Goal: Communication & Community: Answer question/provide support

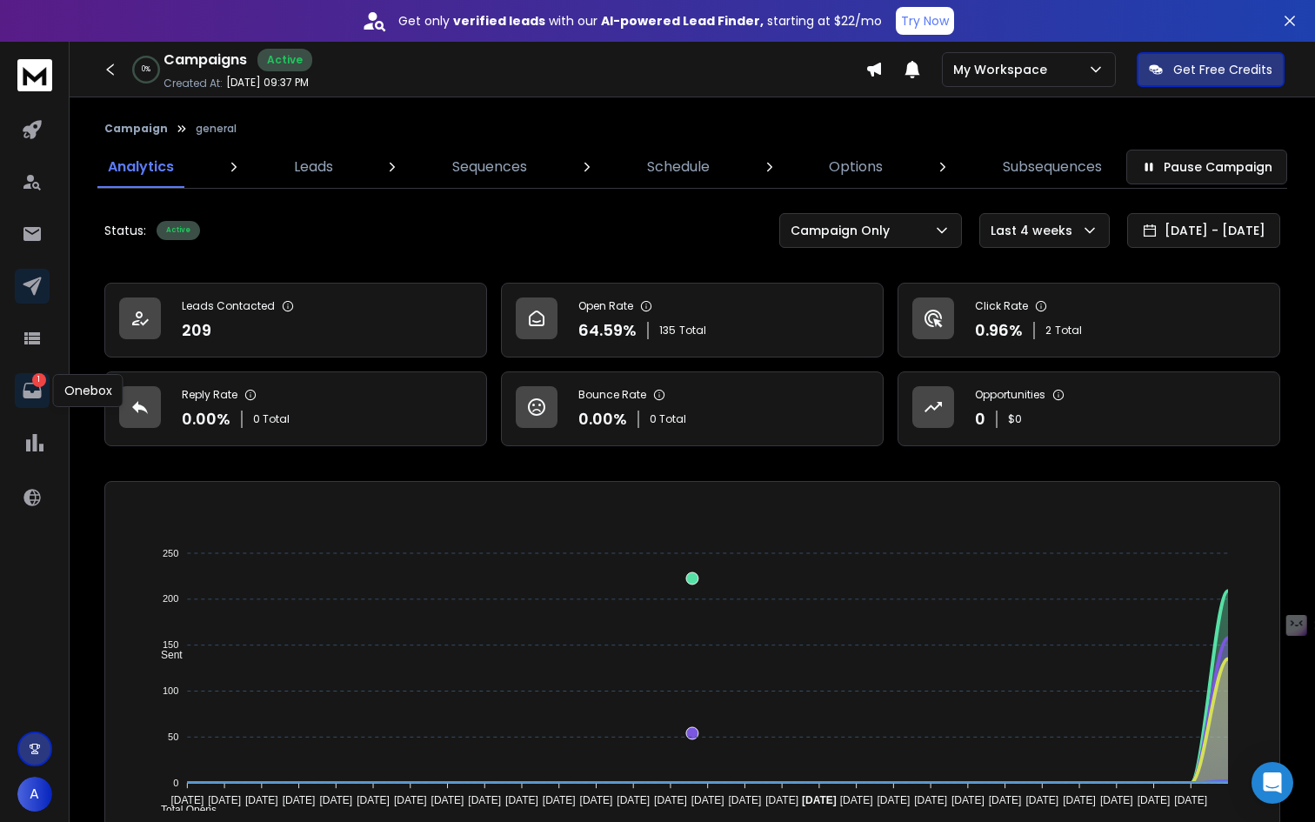
click at [35, 381] on p "1" at bounding box center [39, 380] width 14 height 14
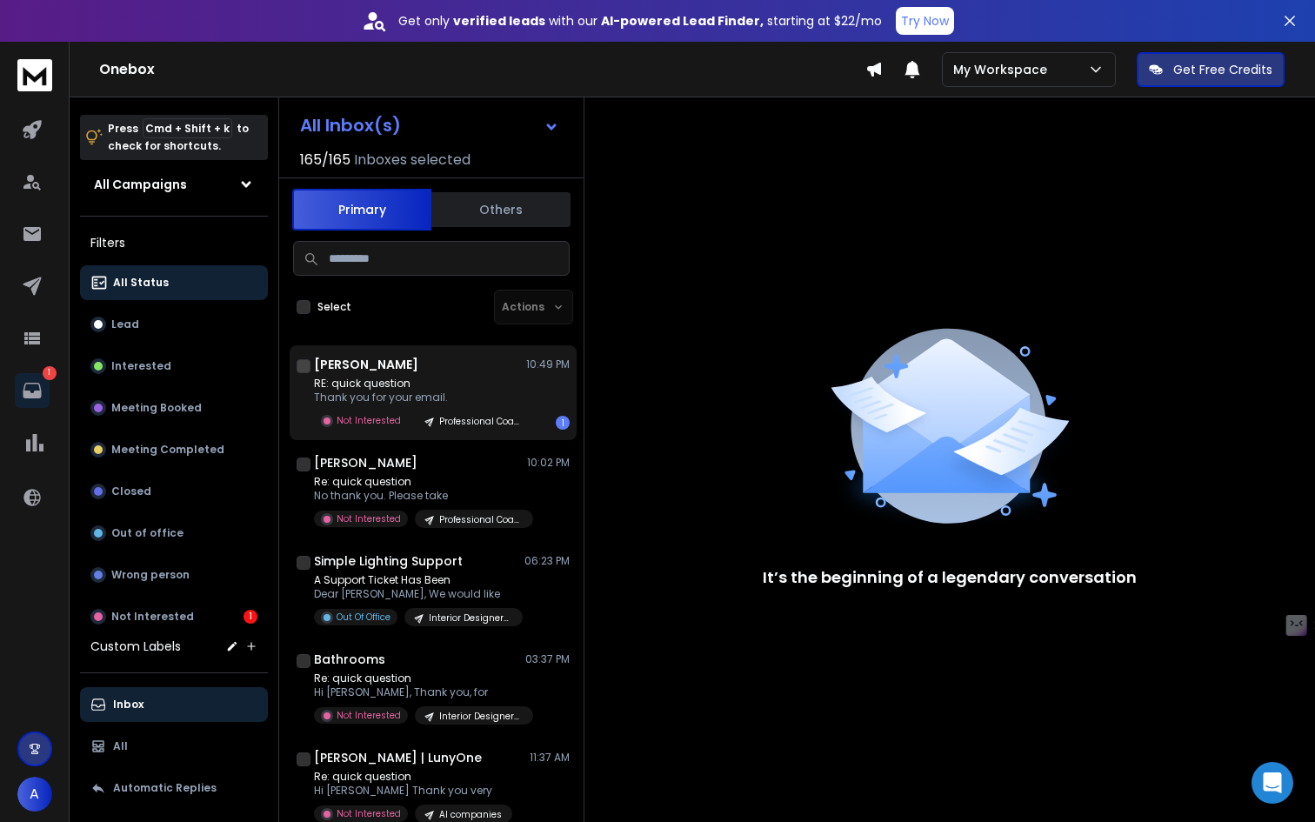
click at [422, 363] on div "[PERSON_NAME] 10:49 PM" at bounding box center [442, 364] width 256 height 17
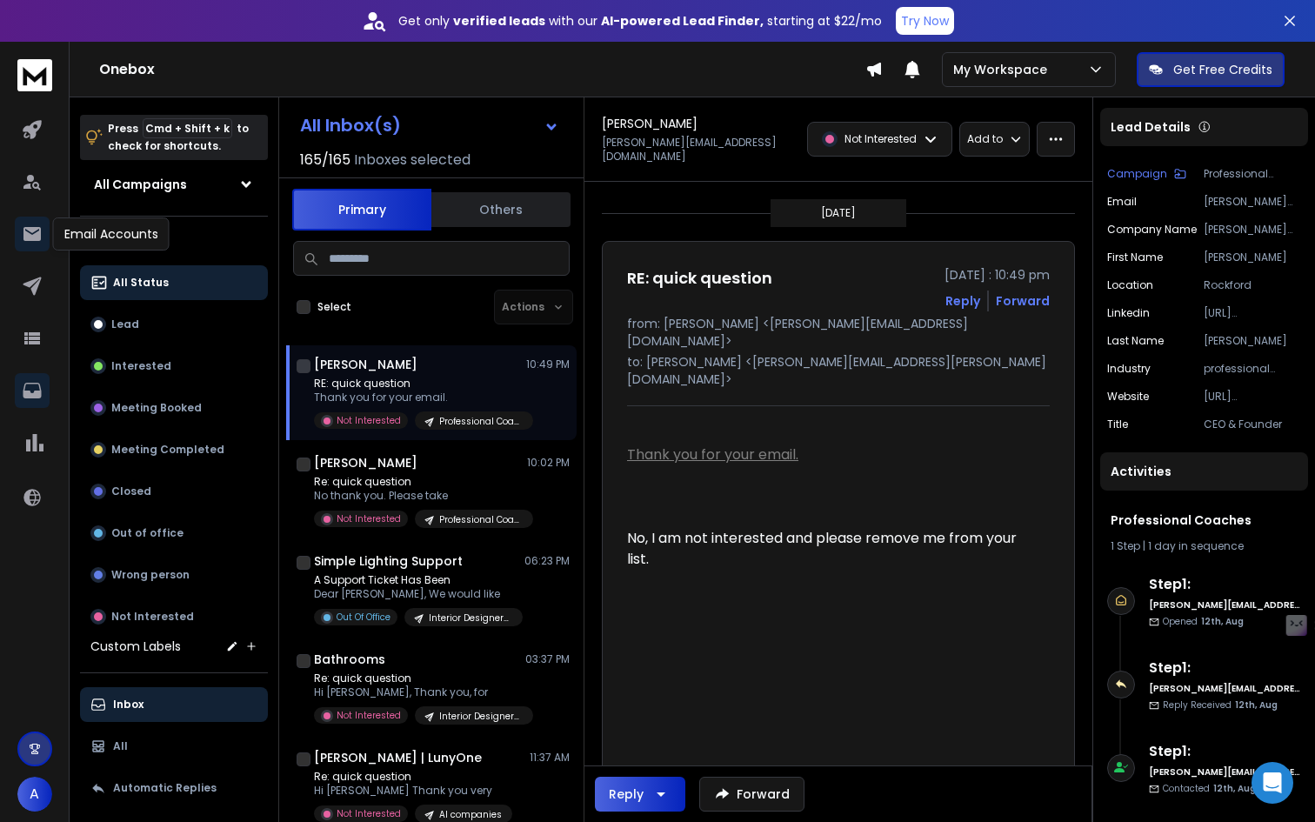
click at [29, 230] on icon at bounding box center [31, 234] width 17 height 14
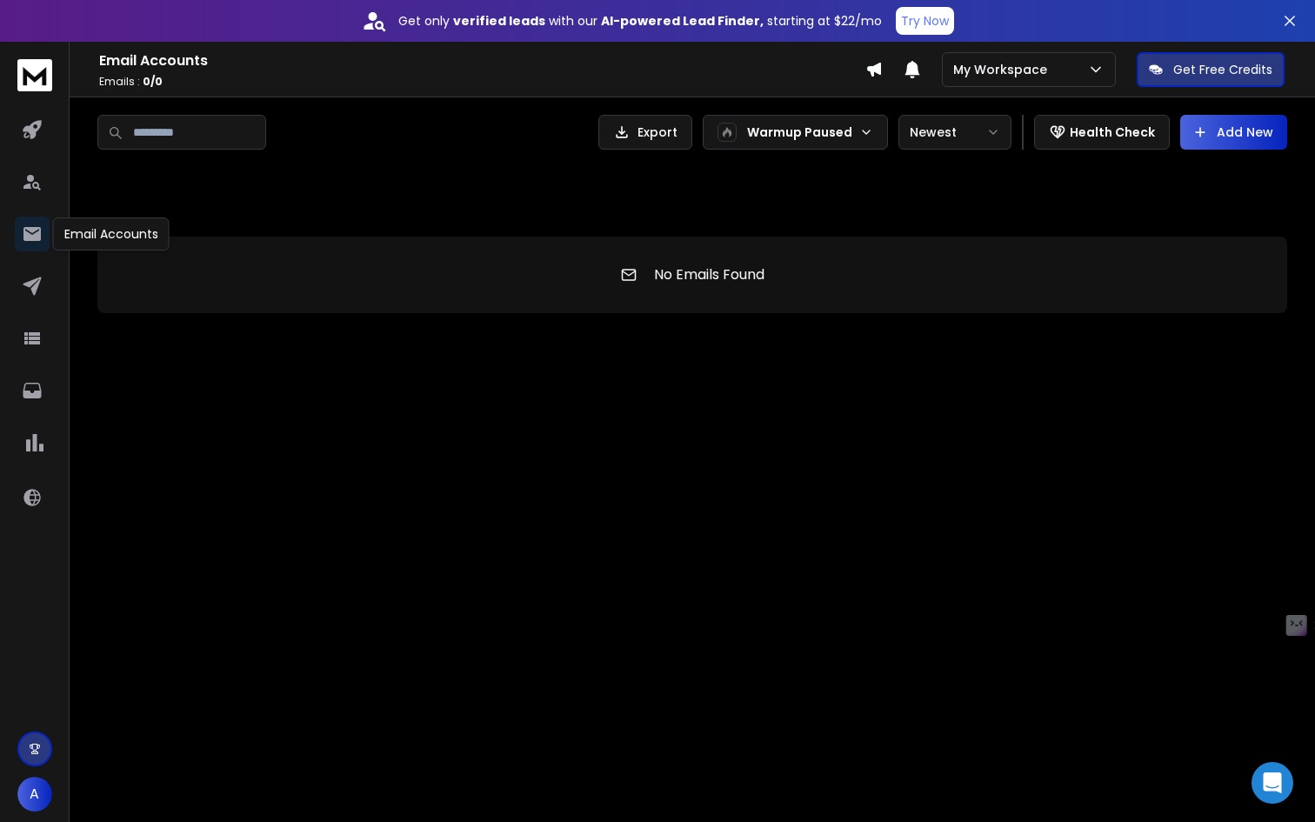
click at [22, 234] on icon at bounding box center [32, 233] width 21 height 21
click at [34, 274] on link at bounding box center [32, 286] width 35 height 35
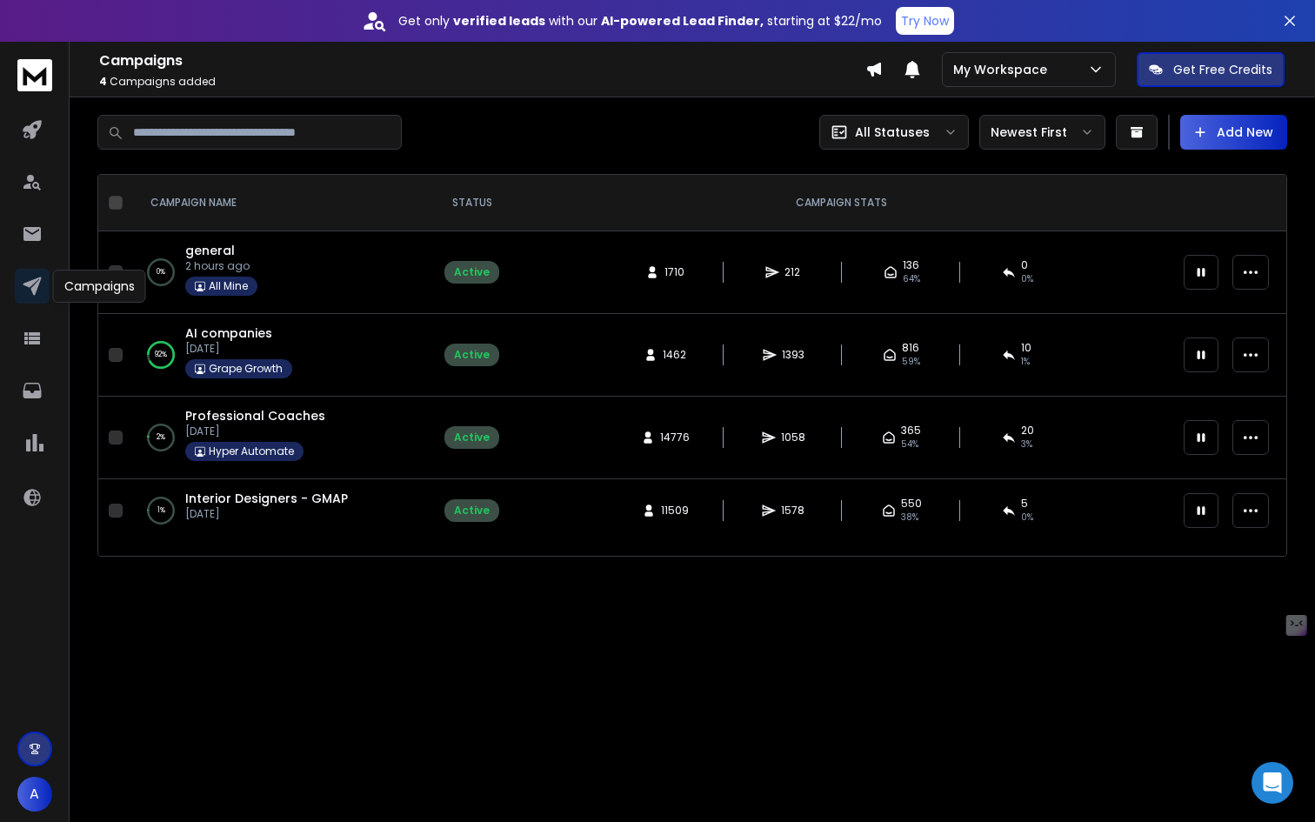
click at [245, 333] on span "AI companies" at bounding box center [228, 332] width 87 height 17
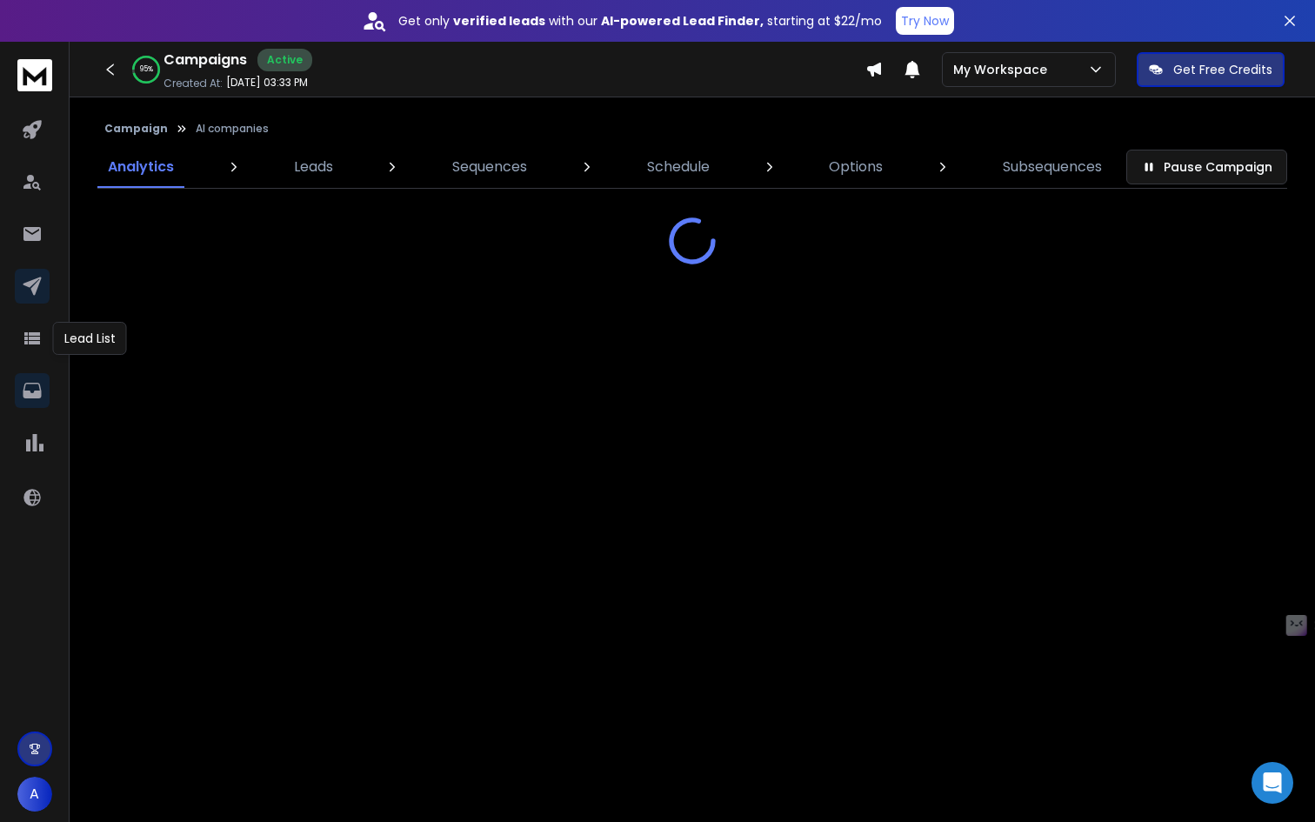
click at [26, 375] on link at bounding box center [32, 390] width 35 height 35
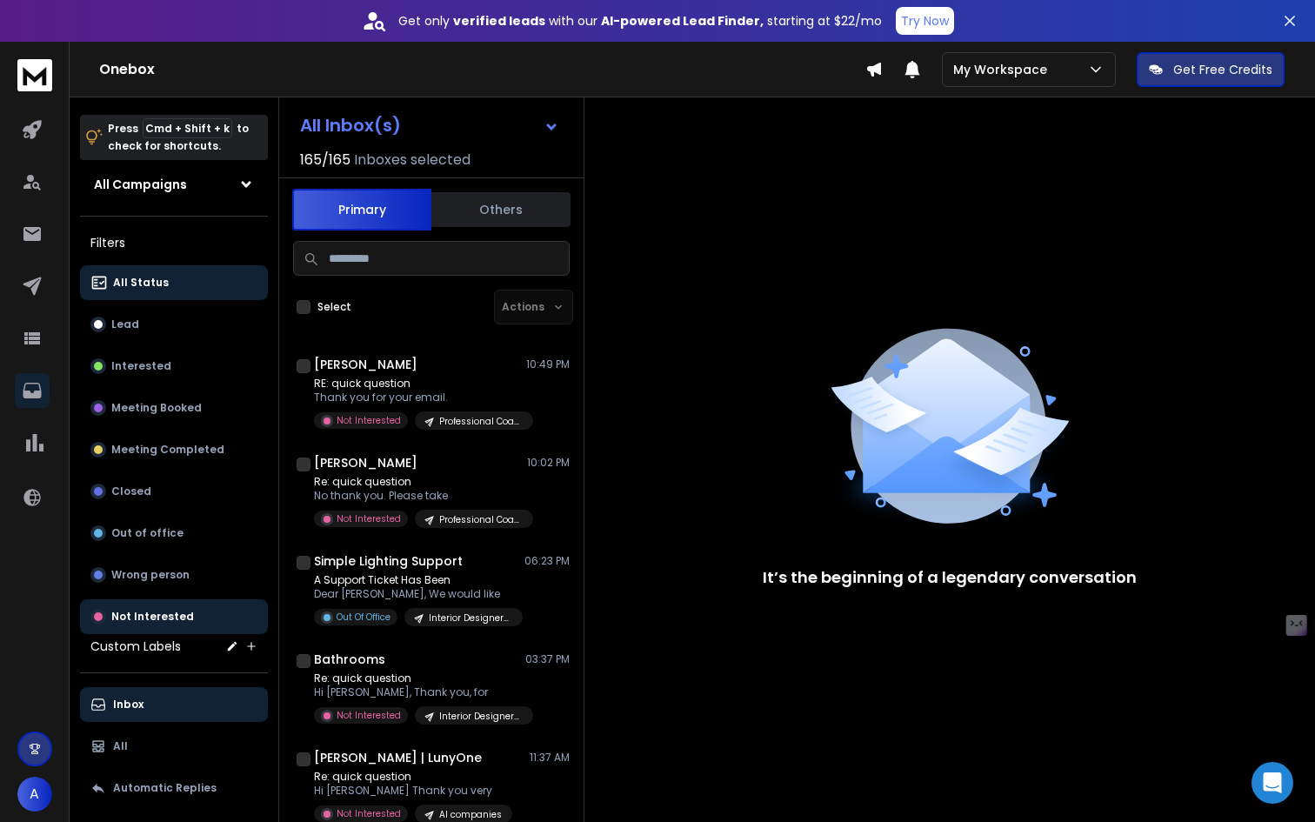
click at [188, 616] on button "Not Interested" at bounding box center [174, 616] width 188 height 35
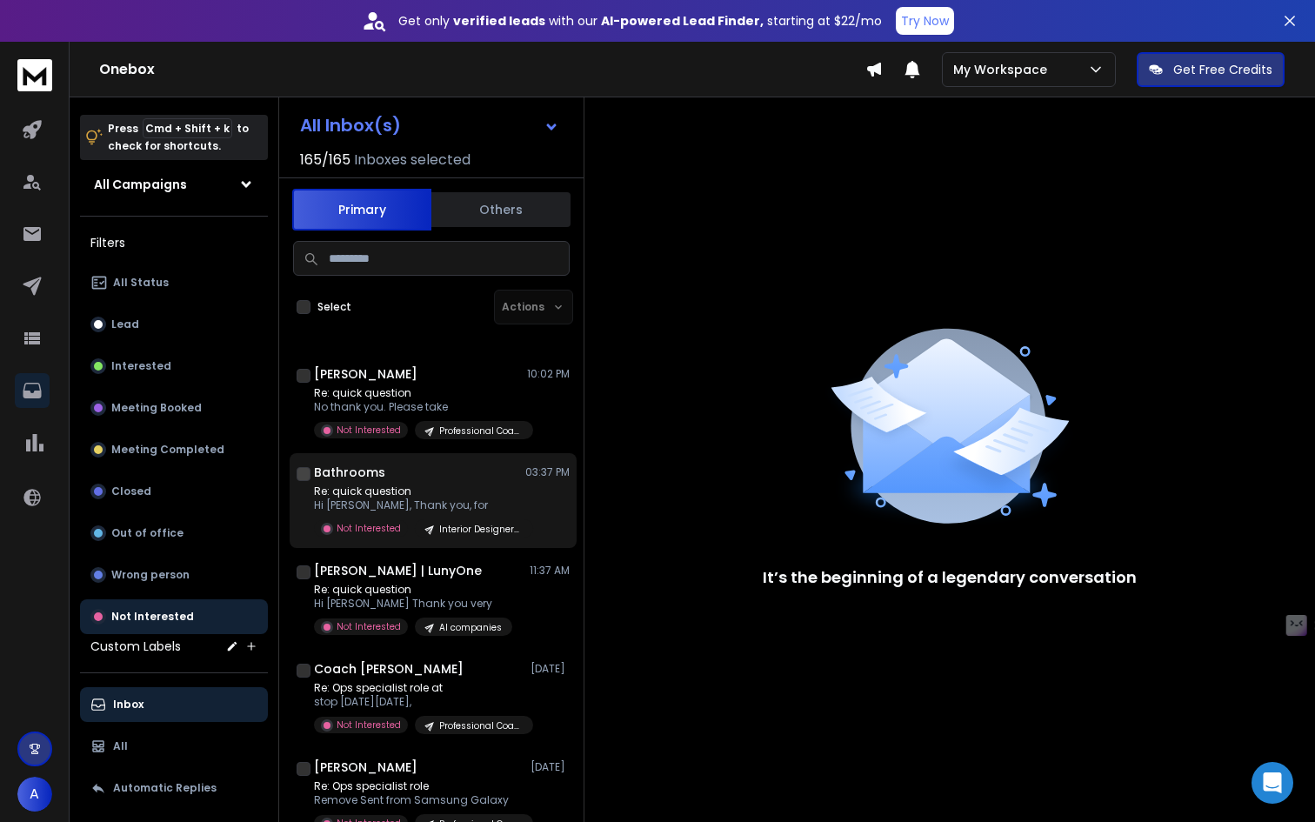
scroll to position [94, 0]
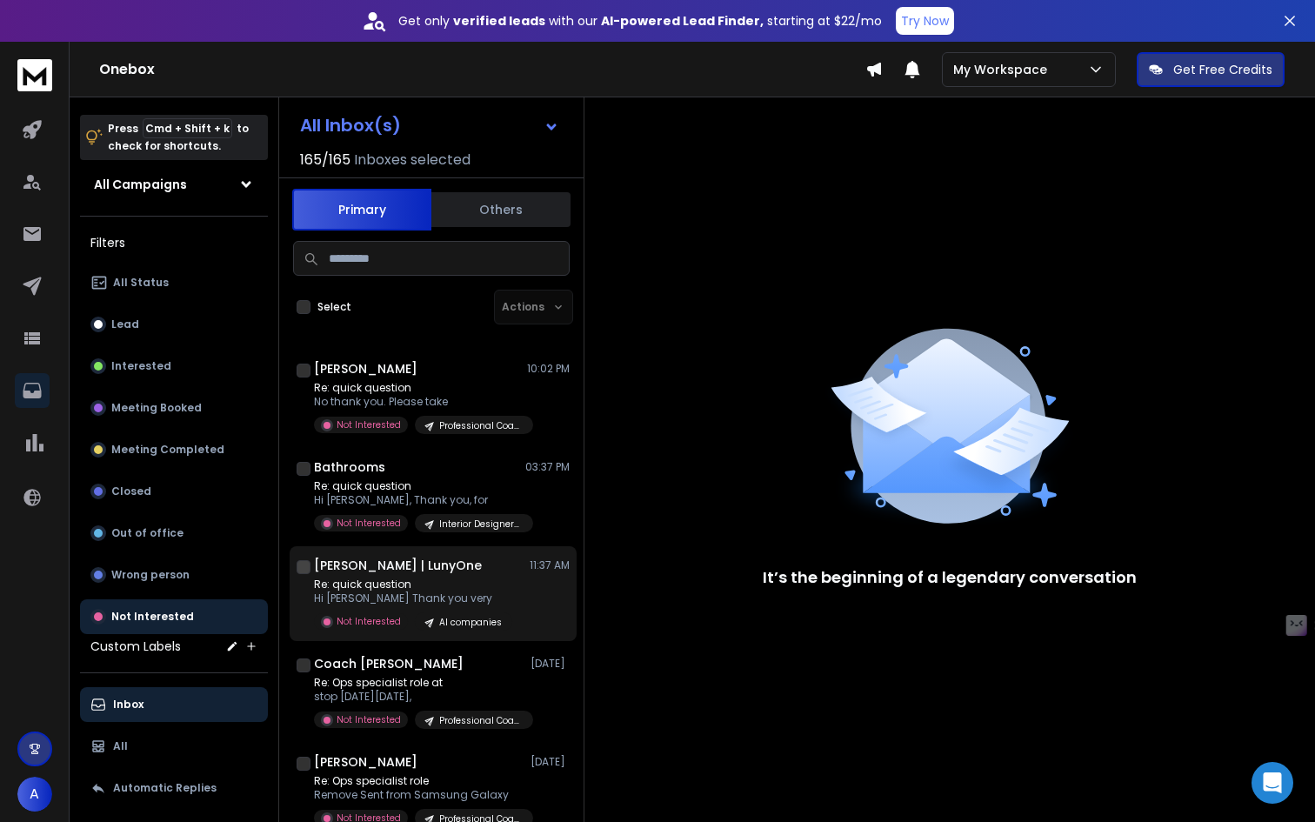
click at [446, 570] on h1 "[PERSON_NAME] | LunyOne" at bounding box center [398, 565] width 168 height 17
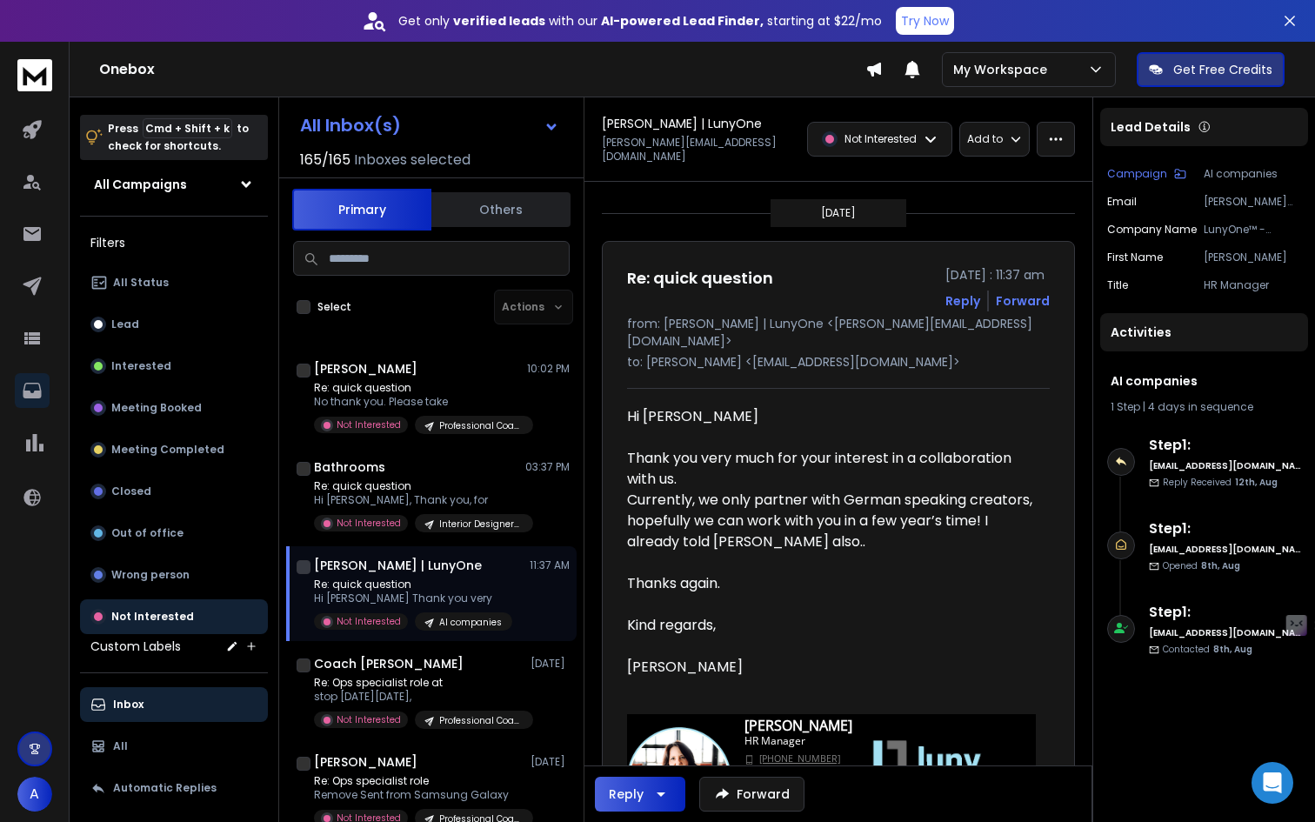
click at [610, 798] on div "Reply" at bounding box center [626, 793] width 35 height 17
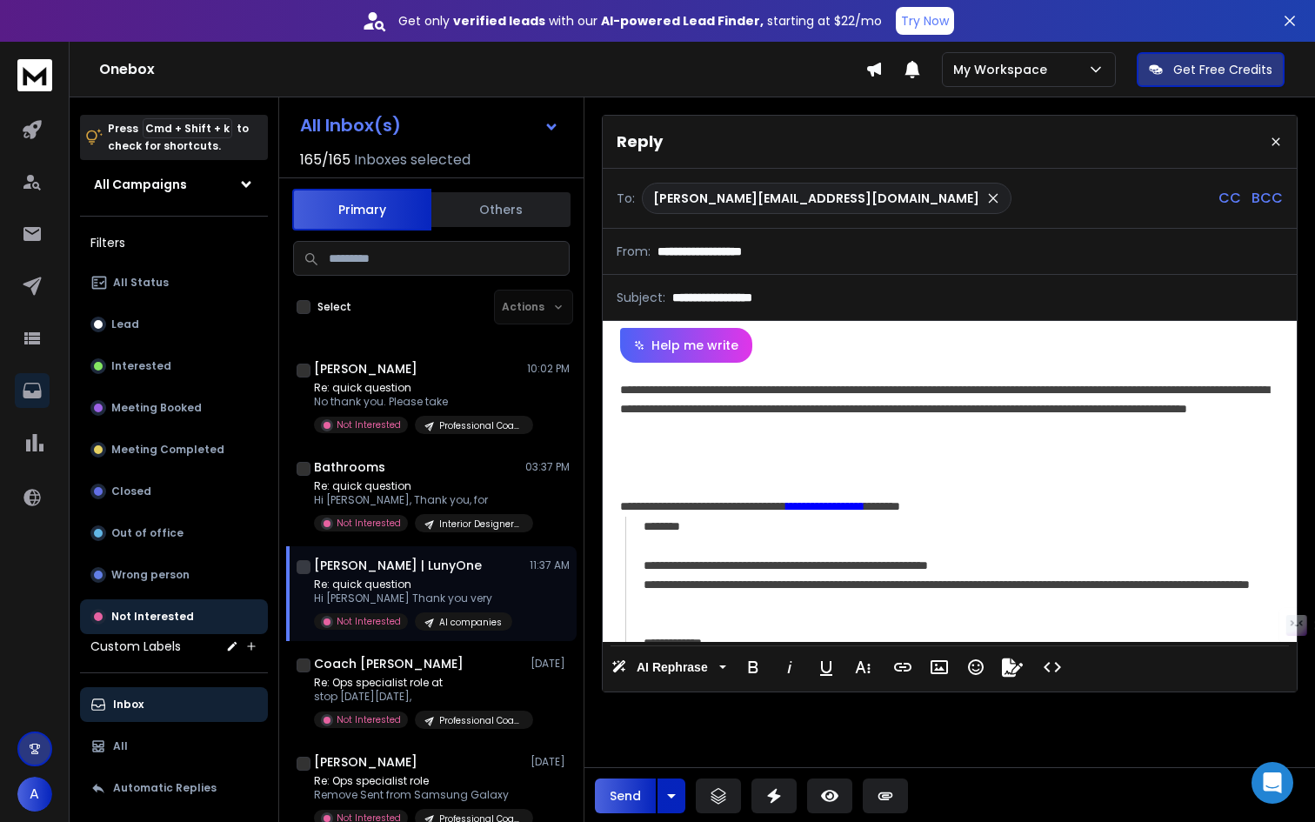
click at [682, 388] on div "**********" at bounding box center [947, 409] width 654 height 58
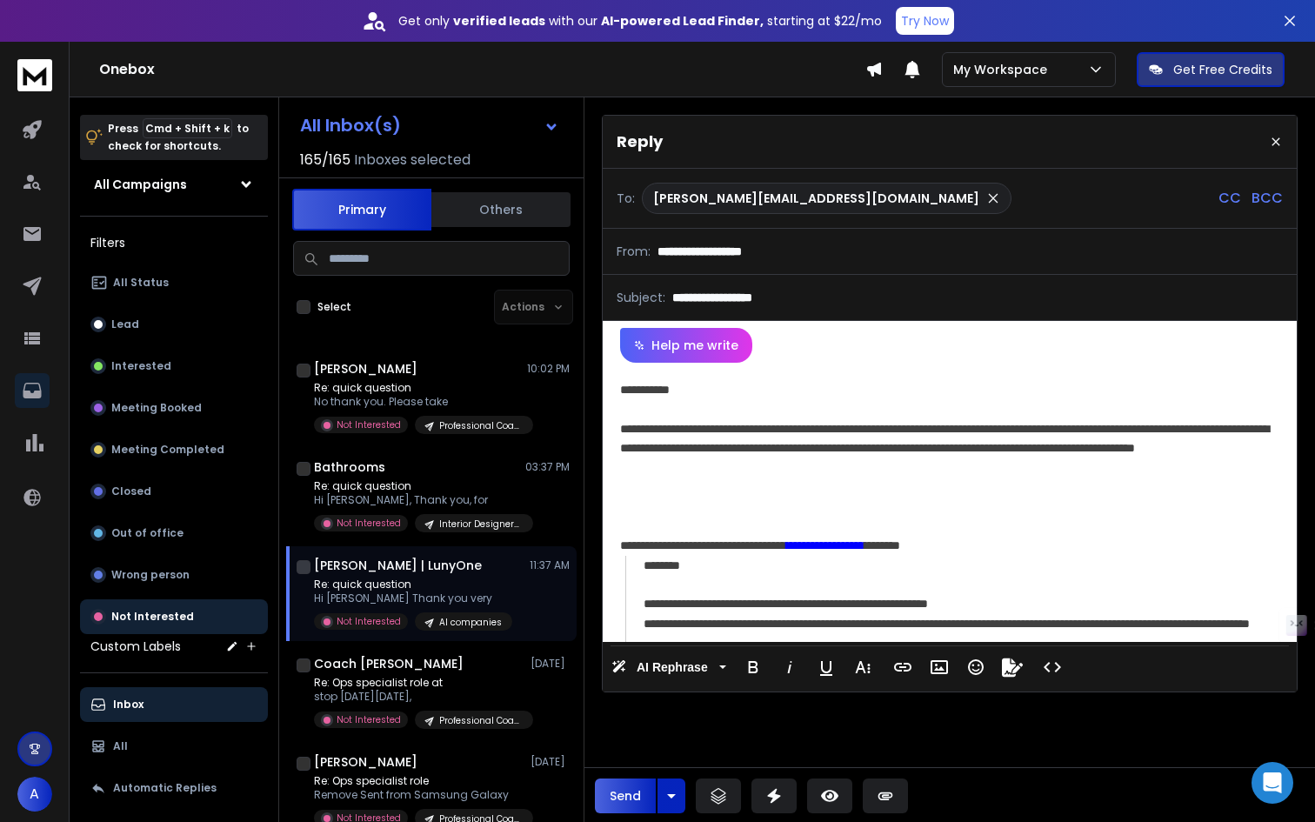
click at [722, 468] on div "**********" at bounding box center [947, 448] width 654 height 58
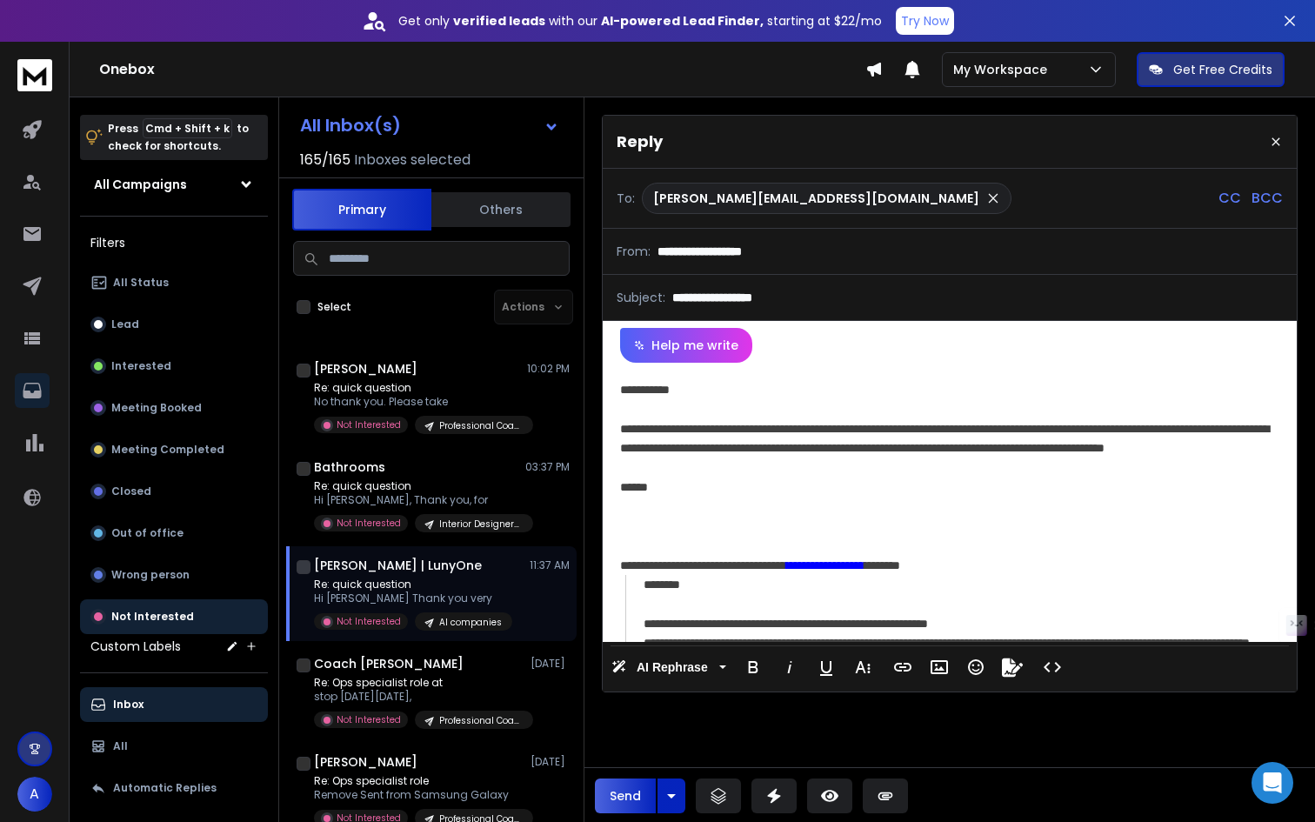
click at [616, 796] on button "Send" at bounding box center [625, 795] width 61 height 35
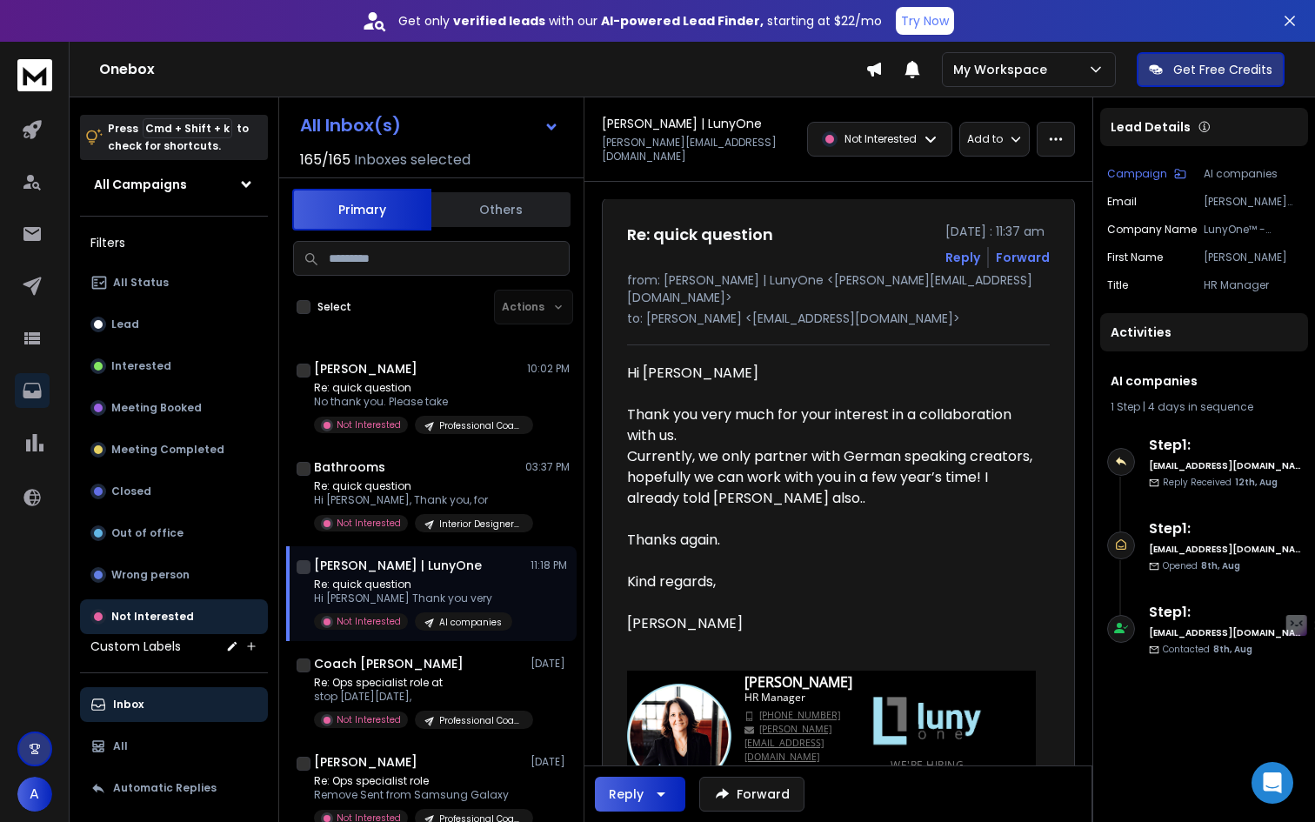
scroll to position [0, 0]
